Goal: Navigation & Orientation: Find specific page/section

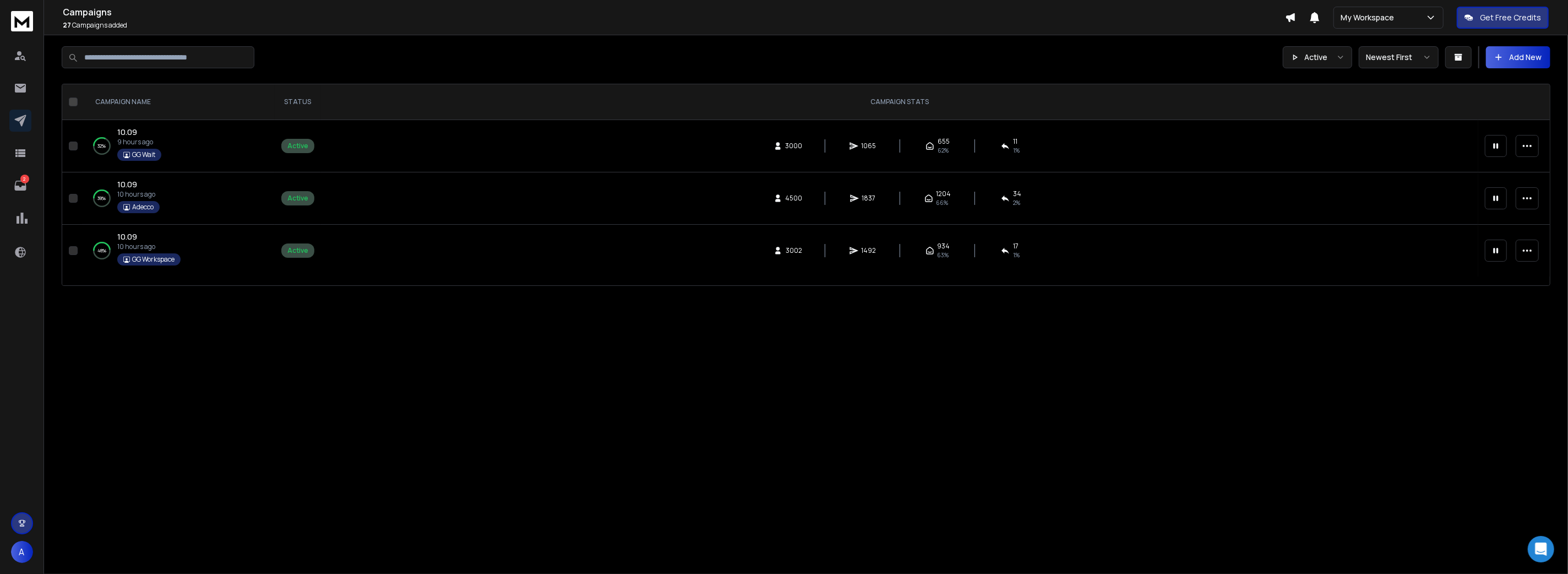
click at [431, 347] on div "Campaigns 27 Campaigns Added Active Newest First Add New CAMPAIGN NAME STATUS C…" at bounding box center [806, 333] width 1488 height 574
click at [22, 183] on p "21" at bounding box center [25, 179] width 9 height 9
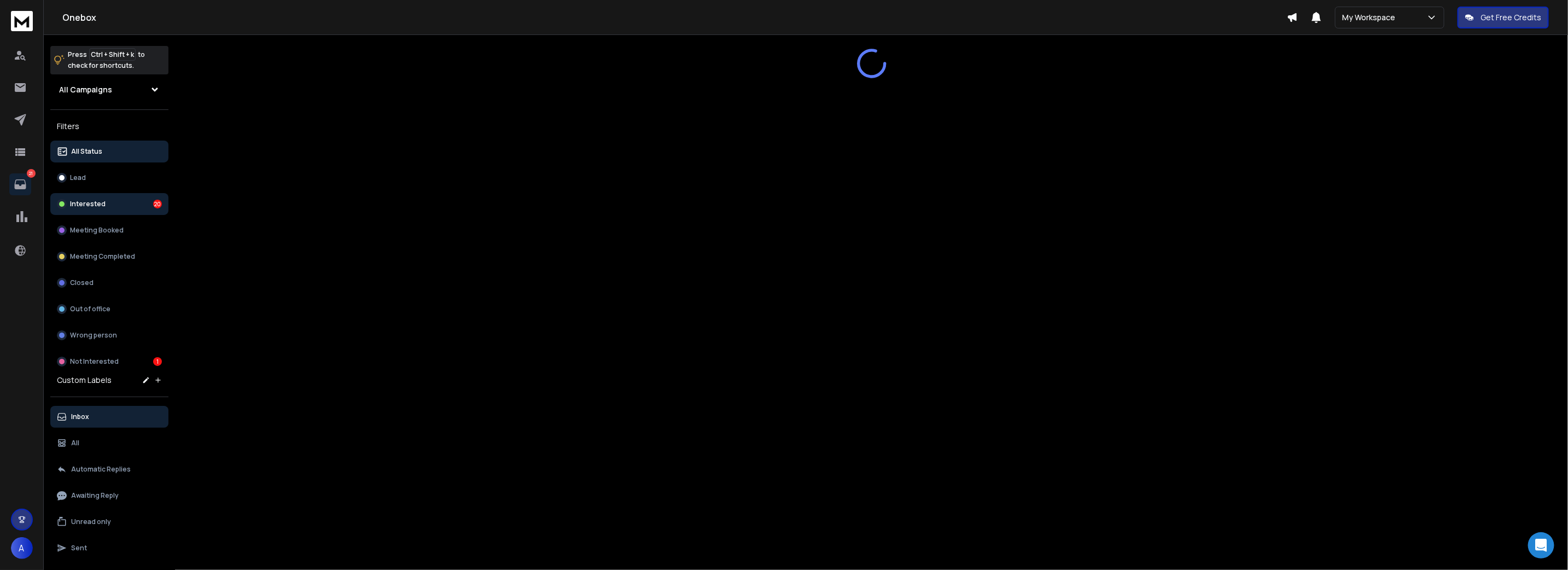
click at [113, 206] on button "Interested 20" at bounding box center [109, 204] width 118 height 22
